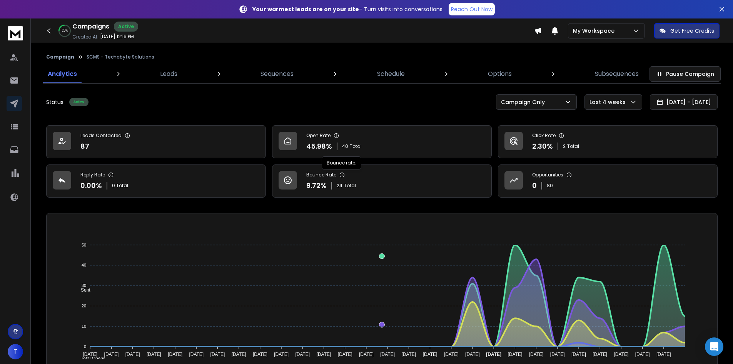
click at [341, 175] on icon at bounding box center [341, 174] width 5 height 5
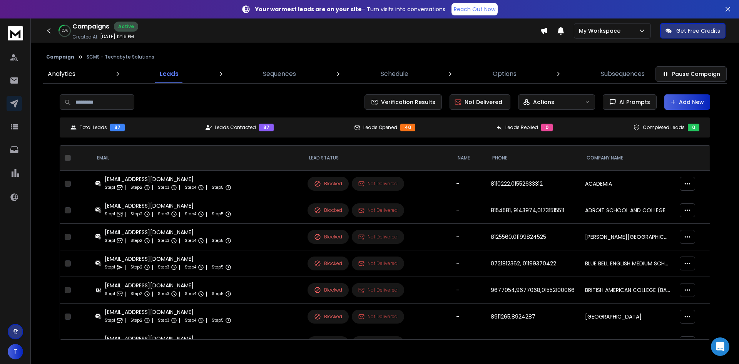
click at [64, 72] on p "Analytics" at bounding box center [62, 73] width 28 height 9
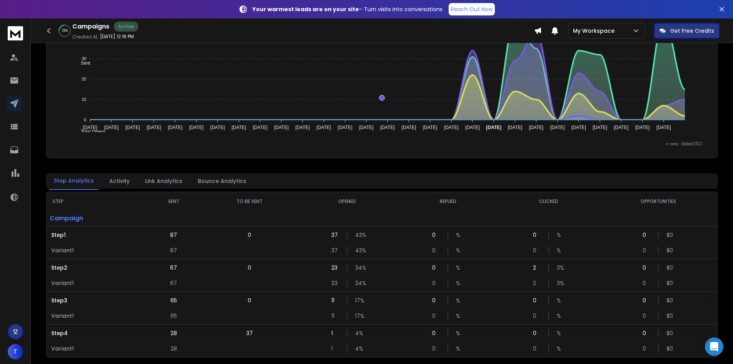
scroll to position [234, 0]
